Goal: Navigation & Orientation: Find specific page/section

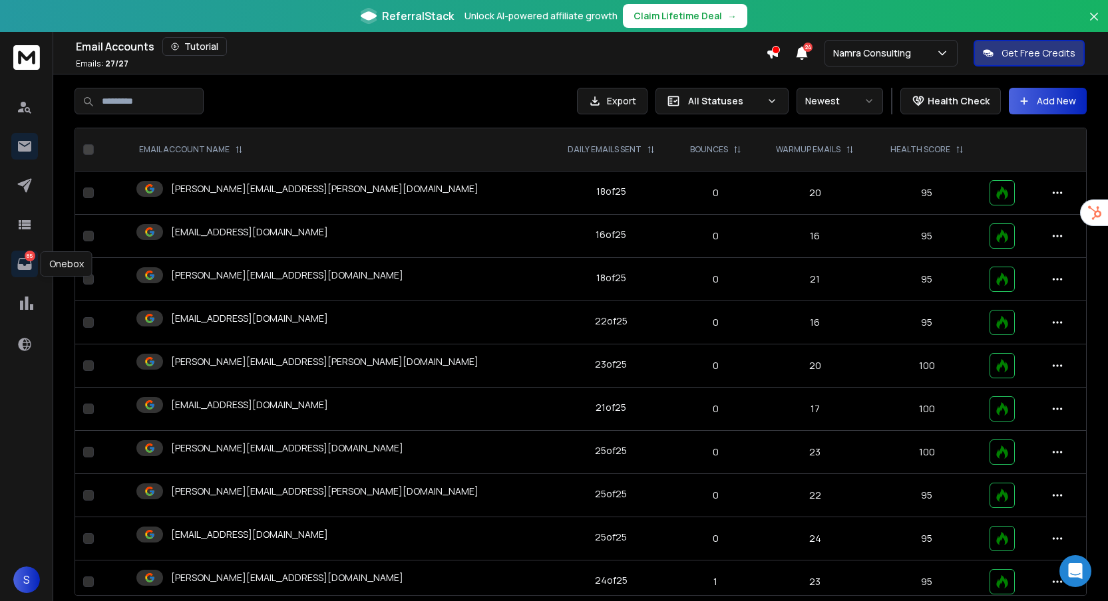
click at [27, 272] on link "85" at bounding box center [24, 264] width 27 height 27
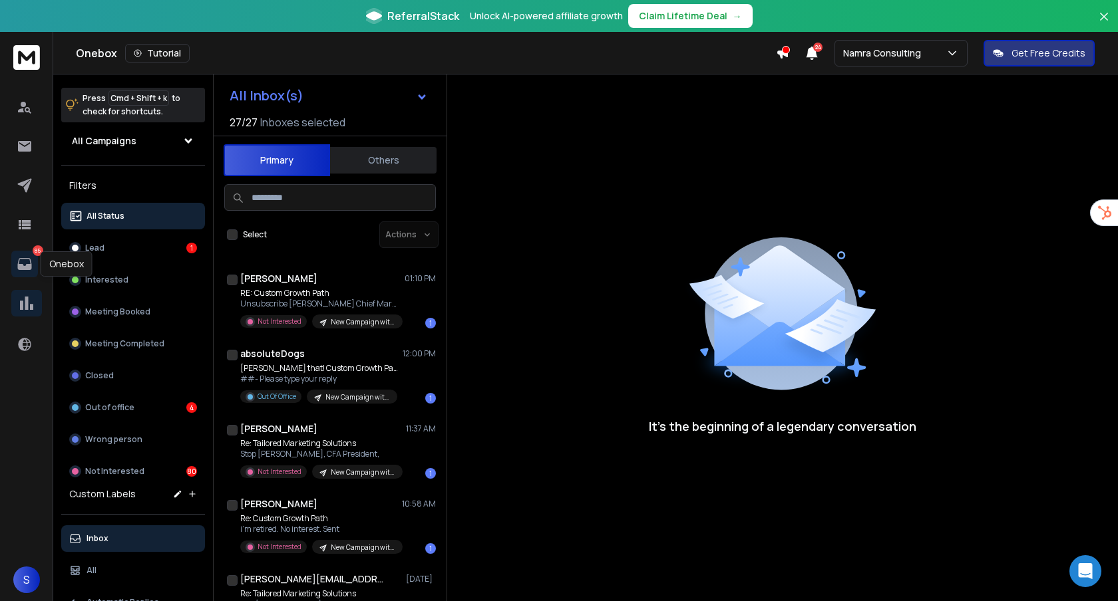
click at [36, 302] on icon at bounding box center [27, 303] width 20 height 20
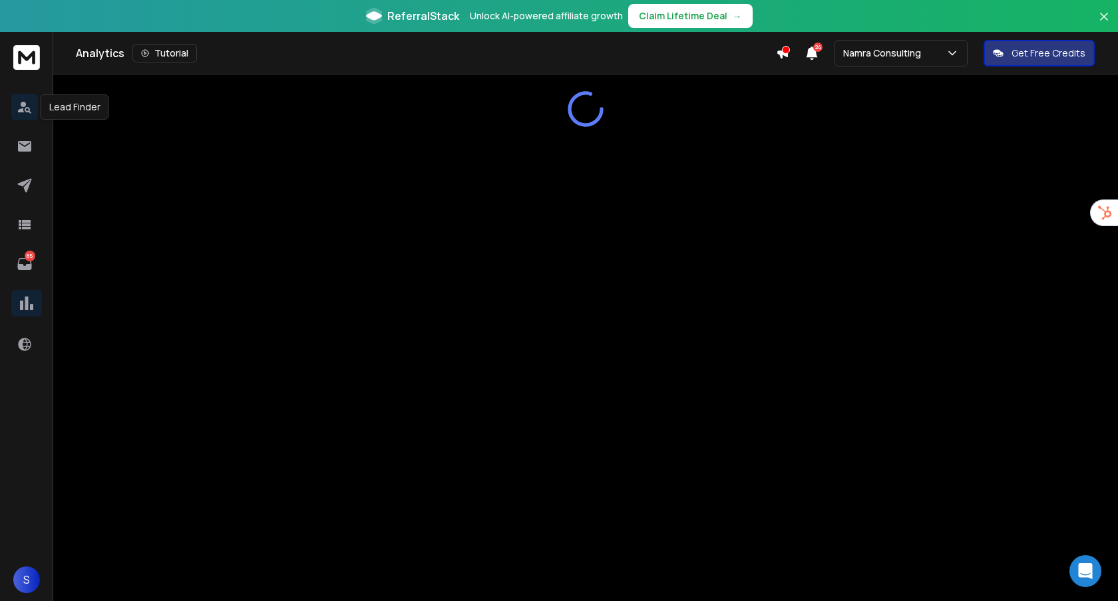
click at [27, 103] on icon at bounding box center [25, 107] width 16 height 16
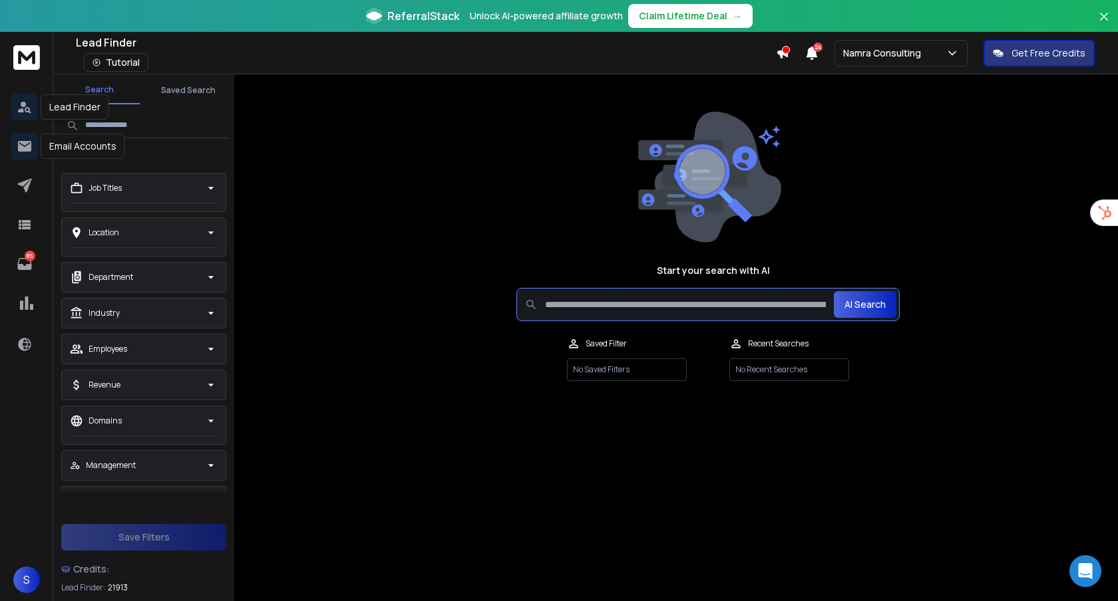
click at [24, 134] on link at bounding box center [24, 146] width 27 height 27
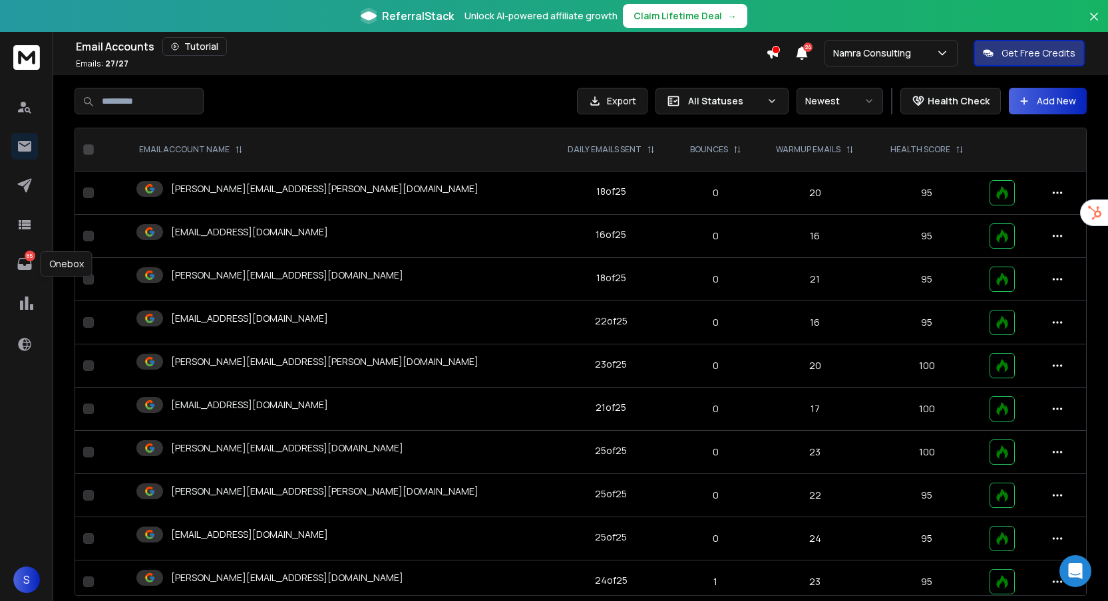
click at [40, 277] on body "ReferralStack Unlock AI-powered affiliate growth Lifetime Deals available! Clai…" at bounding box center [554, 300] width 1108 height 601
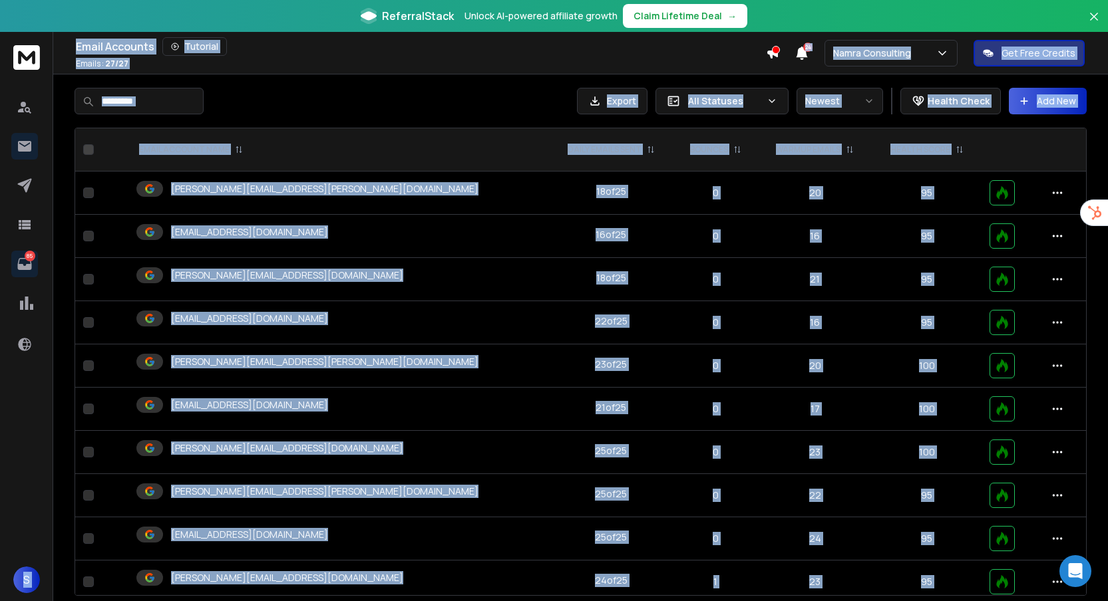
click at [31, 266] on icon at bounding box center [24, 264] width 14 height 12
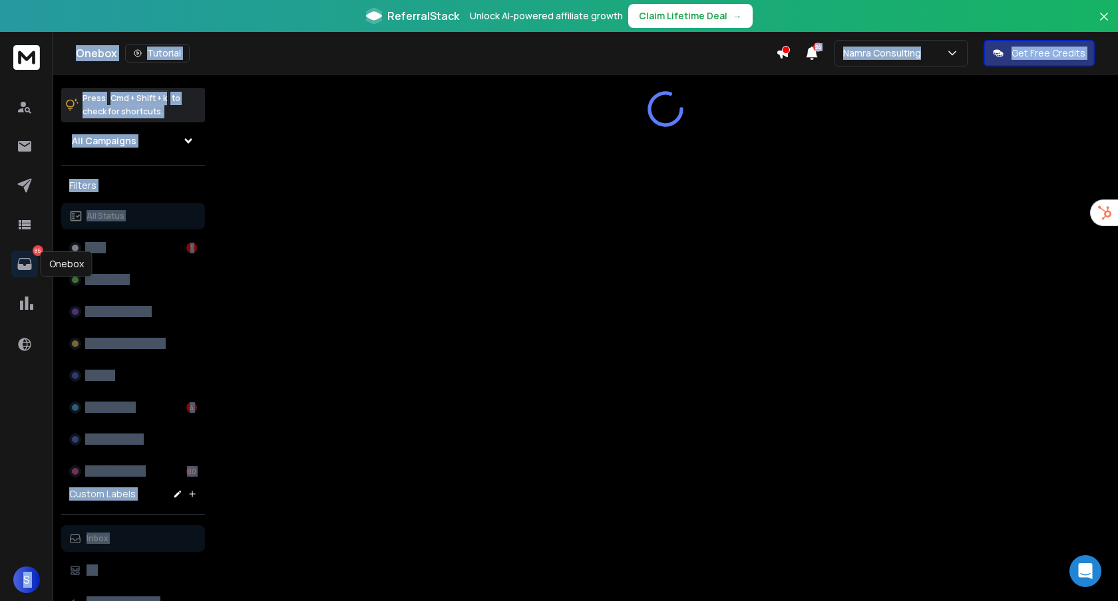
click at [214, 49] on div "Onebox Tutorial" at bounding box center [426, 53] width 700 height 19
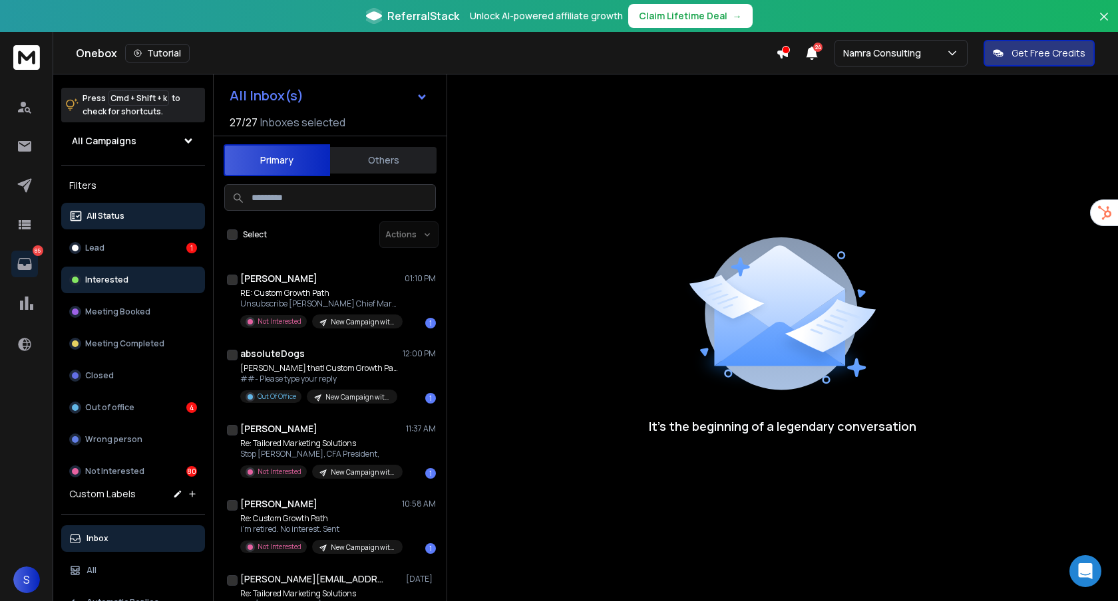
click at [131, 273] on button "Interested" at bounding box center [133, 280] width 144 height 27
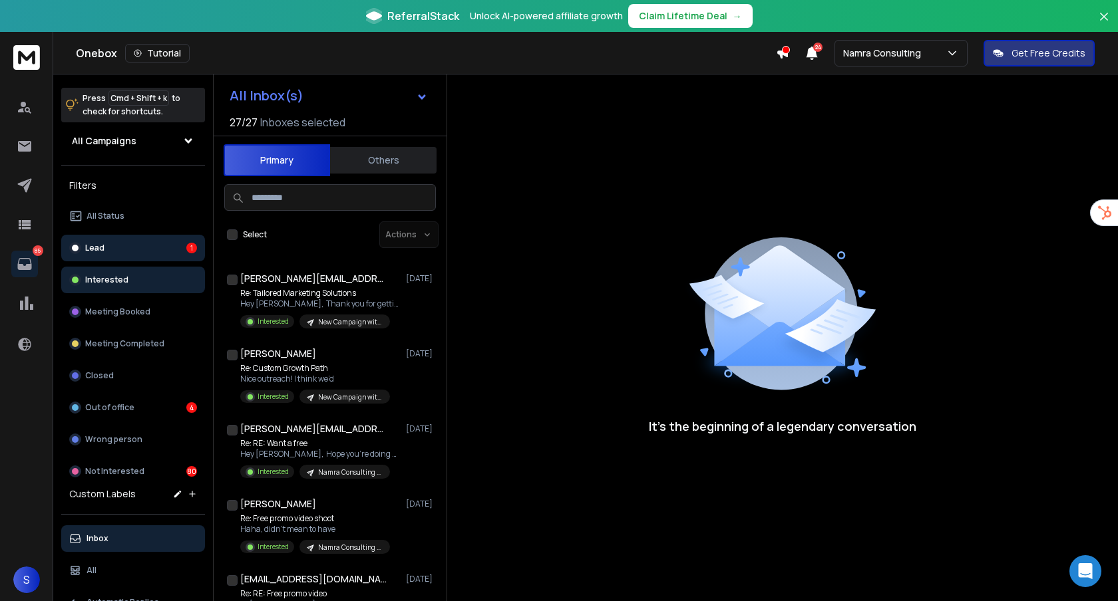
click at [141, 258] on button "Lead 1" at bounding box center [133, 248] width 144 height 27
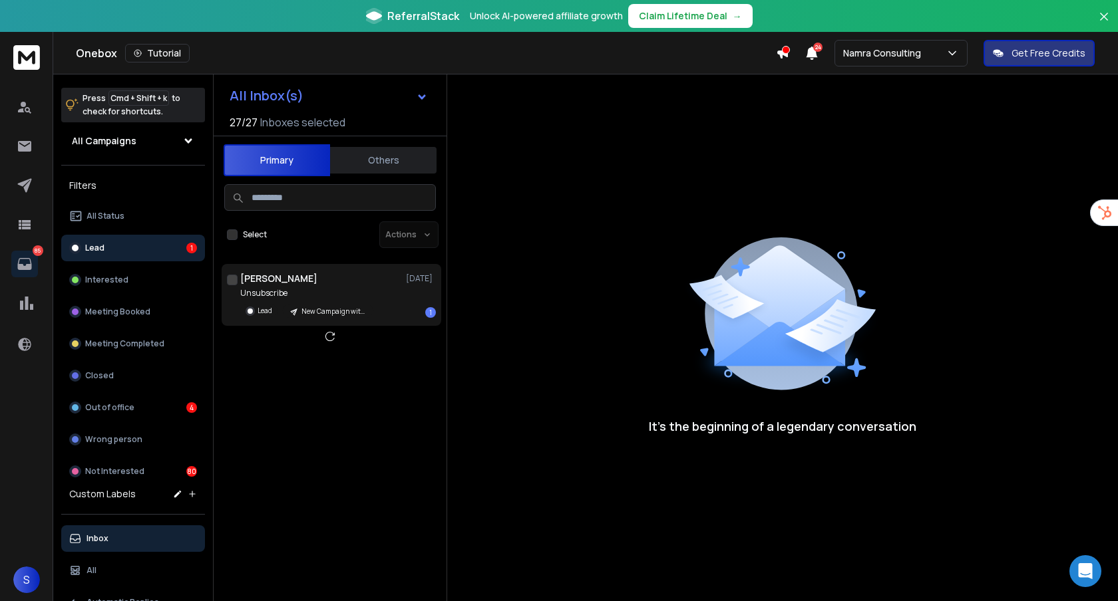
click at [295, 290] on p "Unsubscribe" at bounding box center [306, 293] width 133 height 11
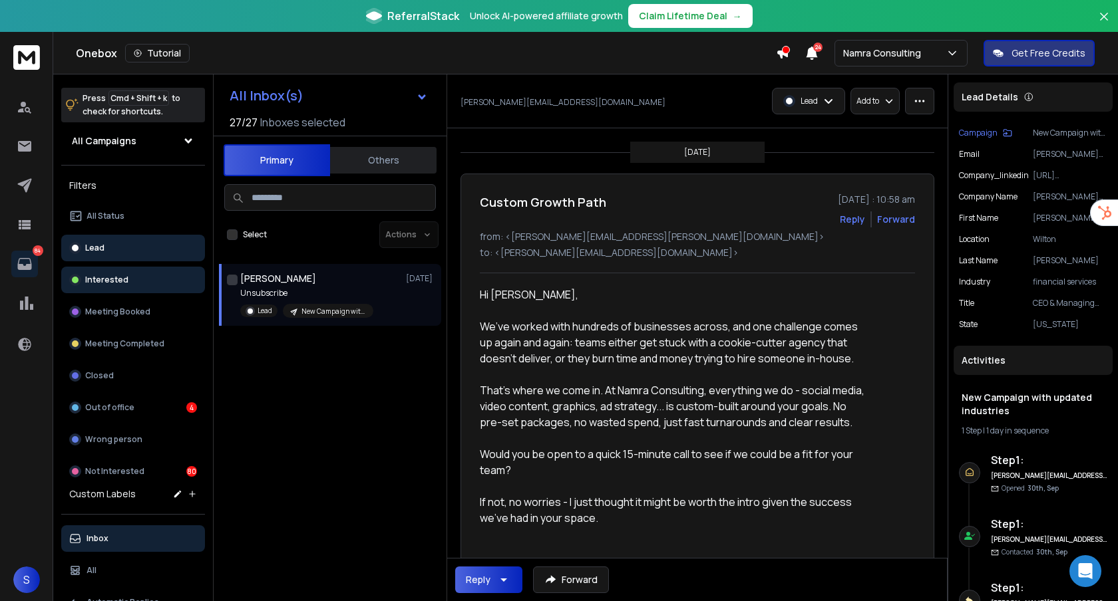
click at [138, 279] on button "Interested" at bounding box center [133, 280] width 144 height 27
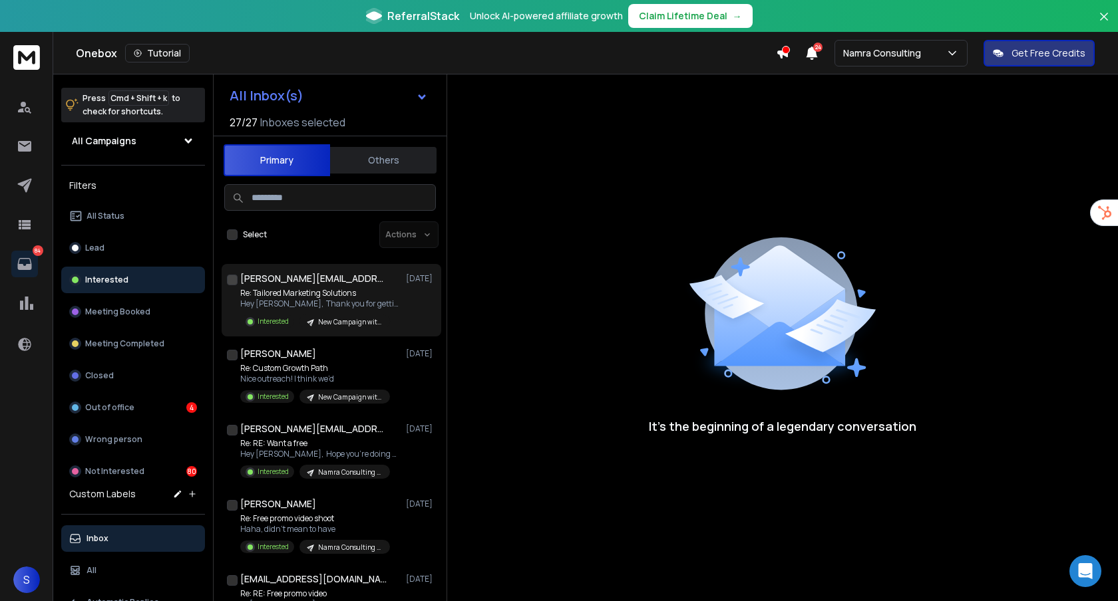
click at [257, 279] on h1 "[PERSON_NAME][EMAIL_ADDRESS][DOMAIN_NAME]" at bounding box center [313, 278] width 146 height 13
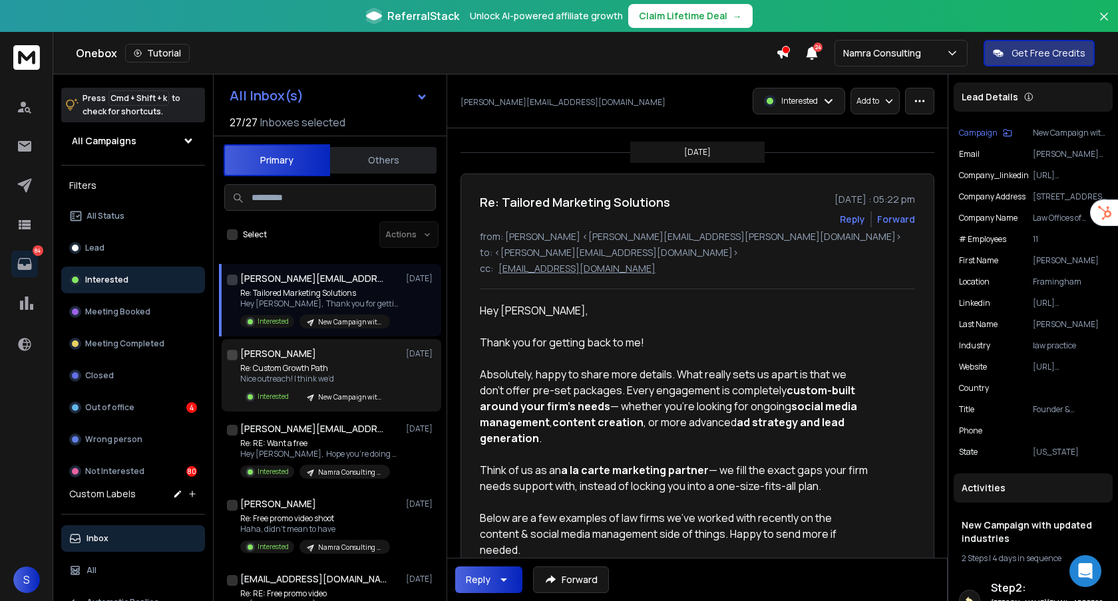
click at [309, 377] on p "Nice outreach! I think we’d" at bounding box center [315, 379] width 150 height 11
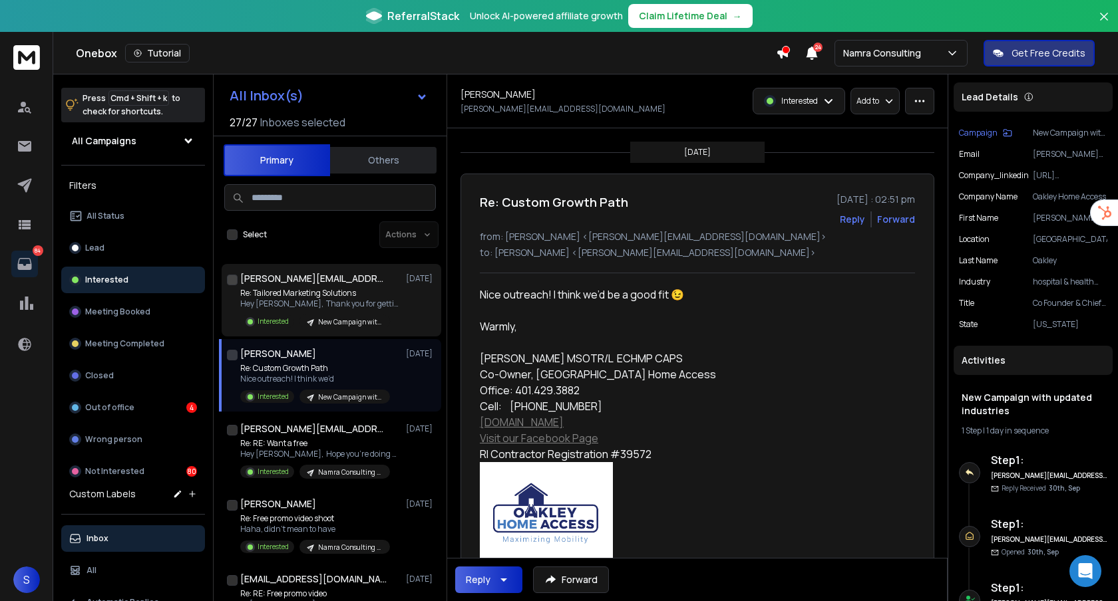
click at [319, 295] on p "Re: Tailored Marketing Solutions" at bounding box center [320, 293] width 160 height 11
